Goal: Check status

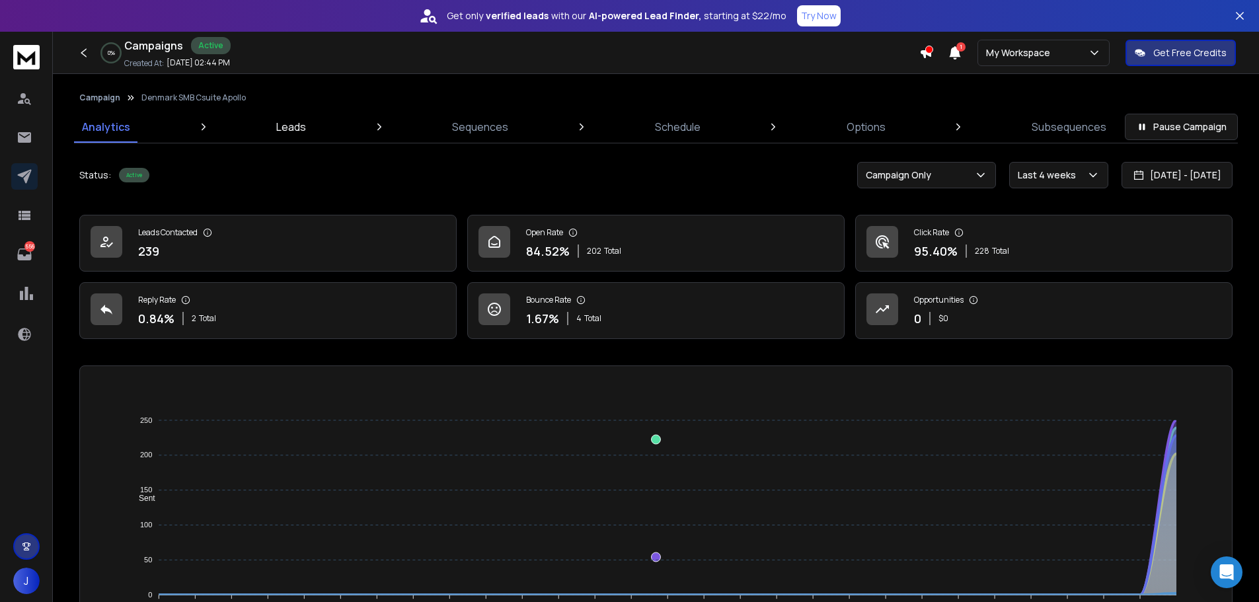
click at [288, 128] on p "Leads" at bounding box center [291, 127] width 30 height 16
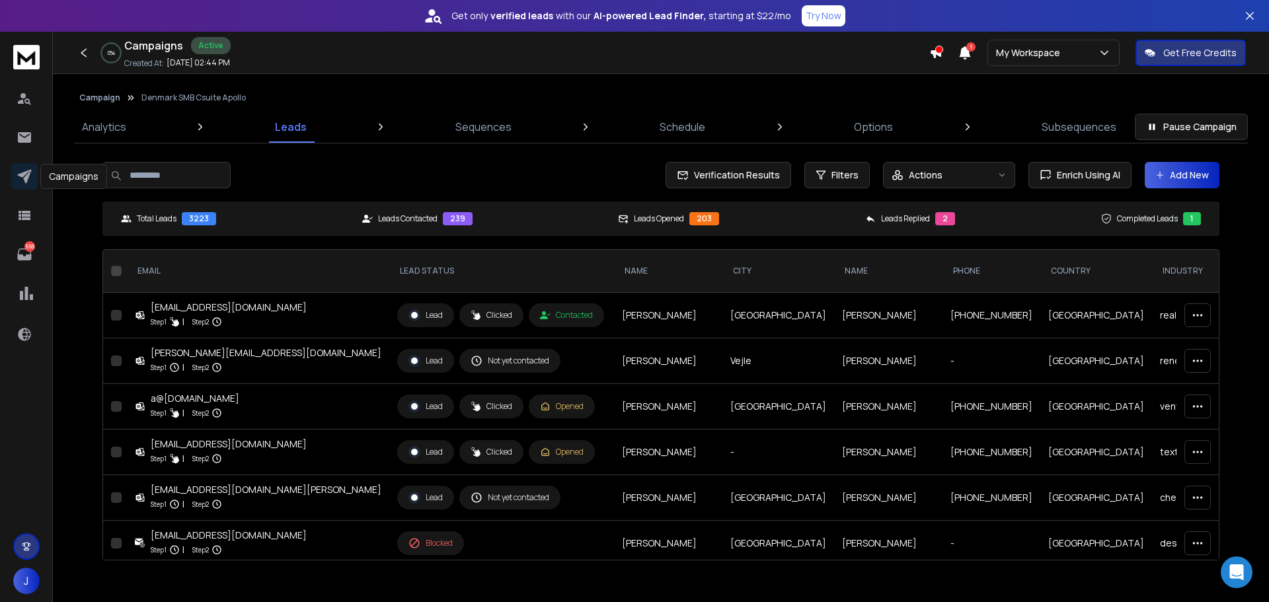
click at [22, 175] on icon at bounding box center [24, 176] width 14 height 14
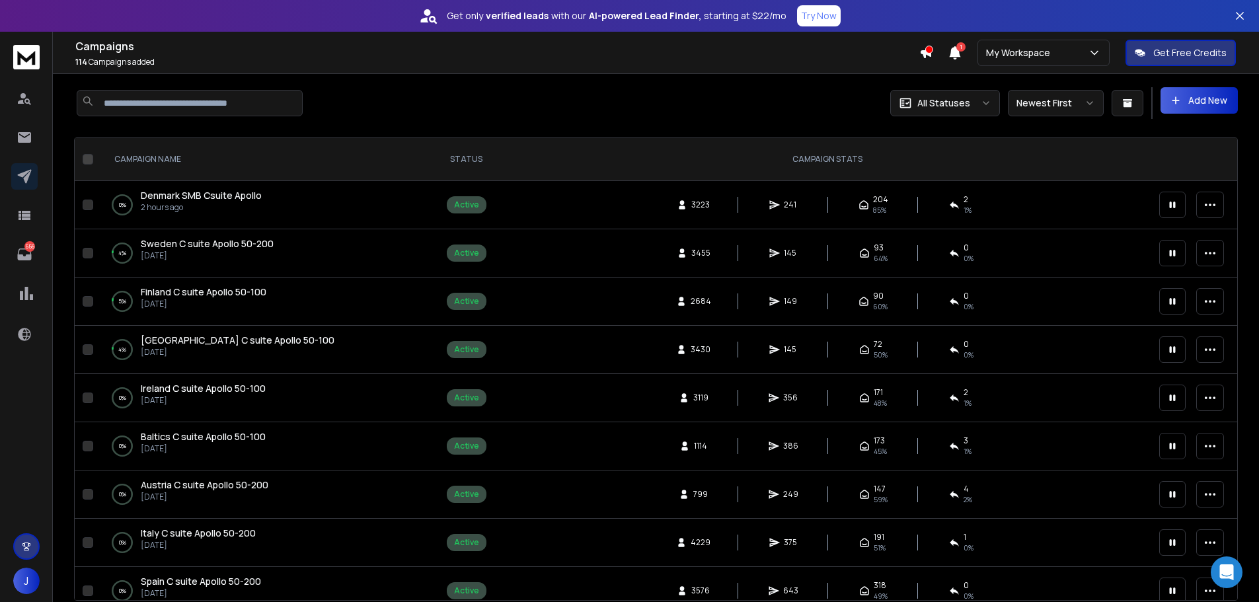
click at [225, 193] on span "Denmark SMB Csuite Apollo" at bounding box center [201, 195] width 121 height 13
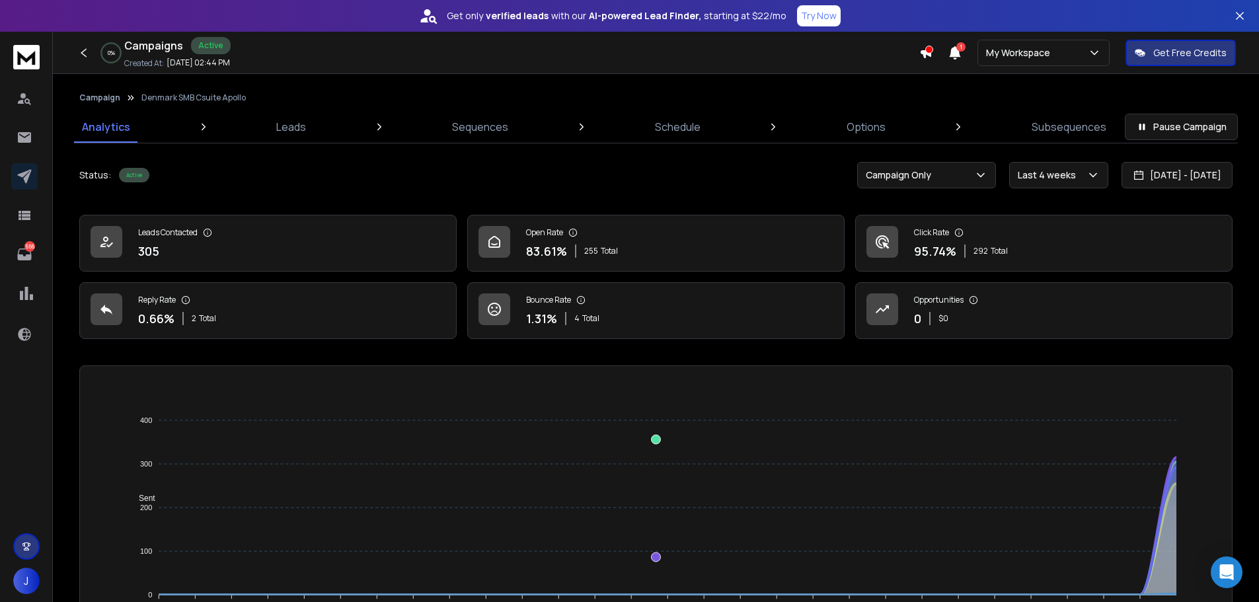
click at [938, 249] on p "95.74 %" at bounding box center [935, 251] width 42 height 19
